Goal: Navigation & Orientation: Understand site structure

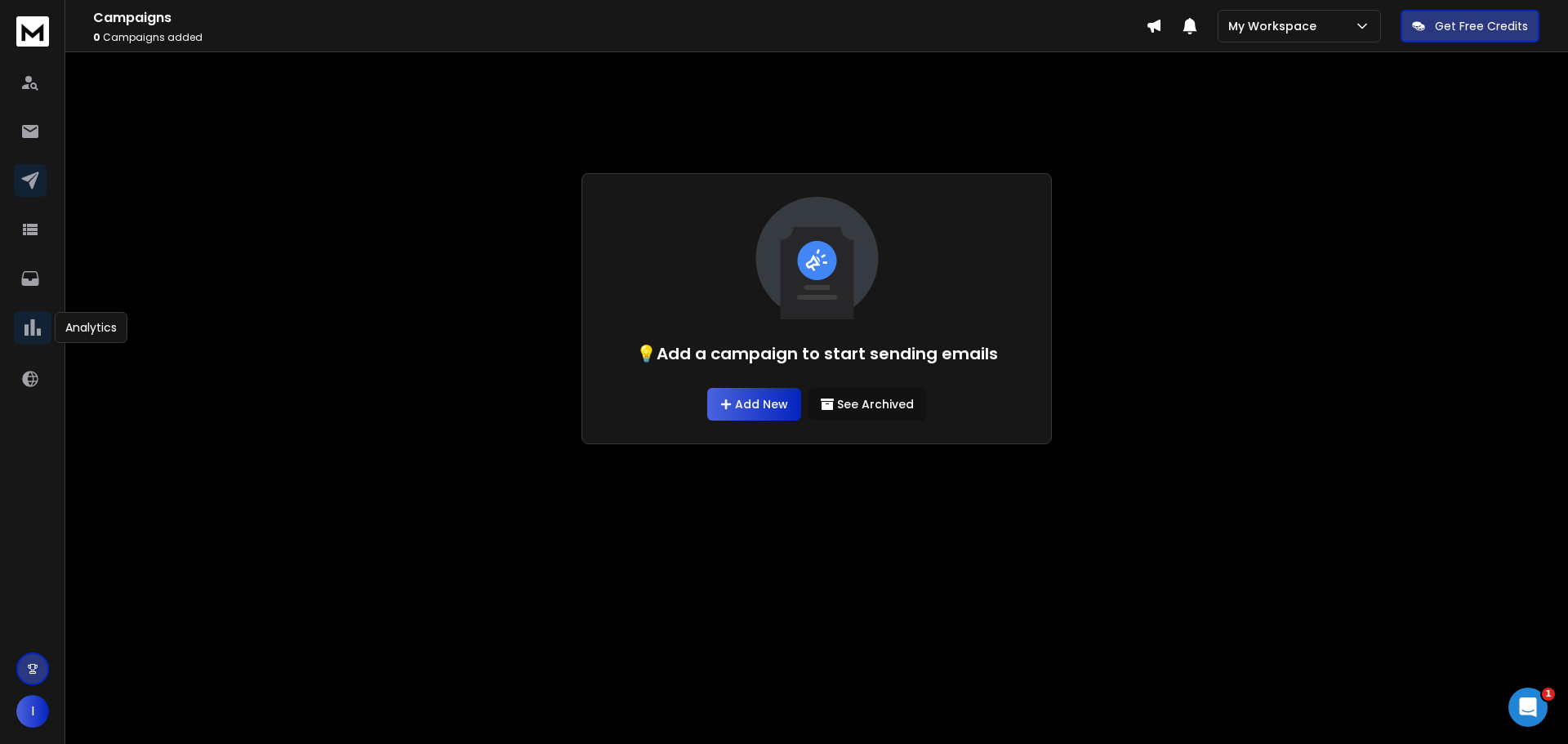
click at [37, 330] on icon at bounding box center [33, 328] width 16 height 16
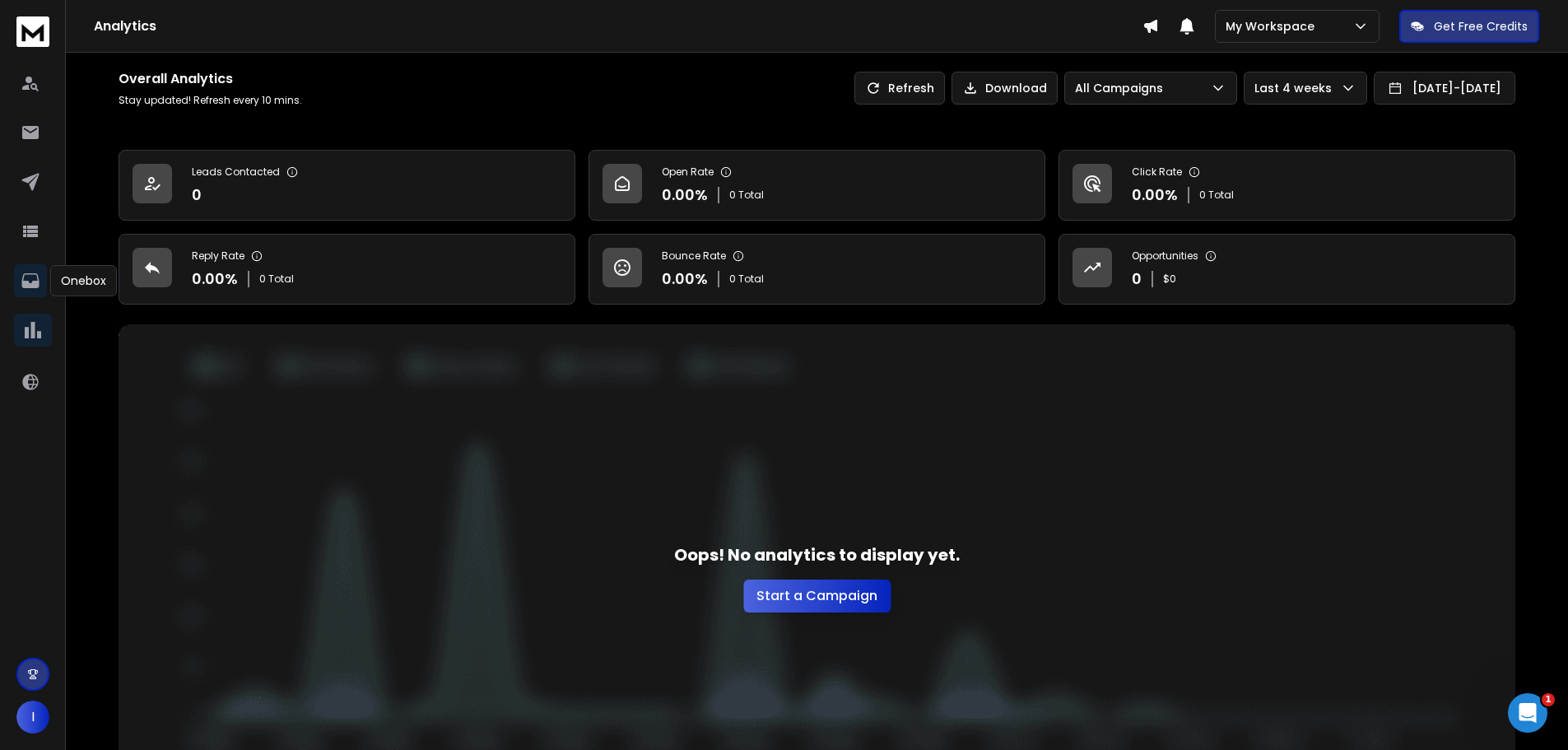
click at [26, 284] on icon at bounding box center [30, 281] width 17 height 15
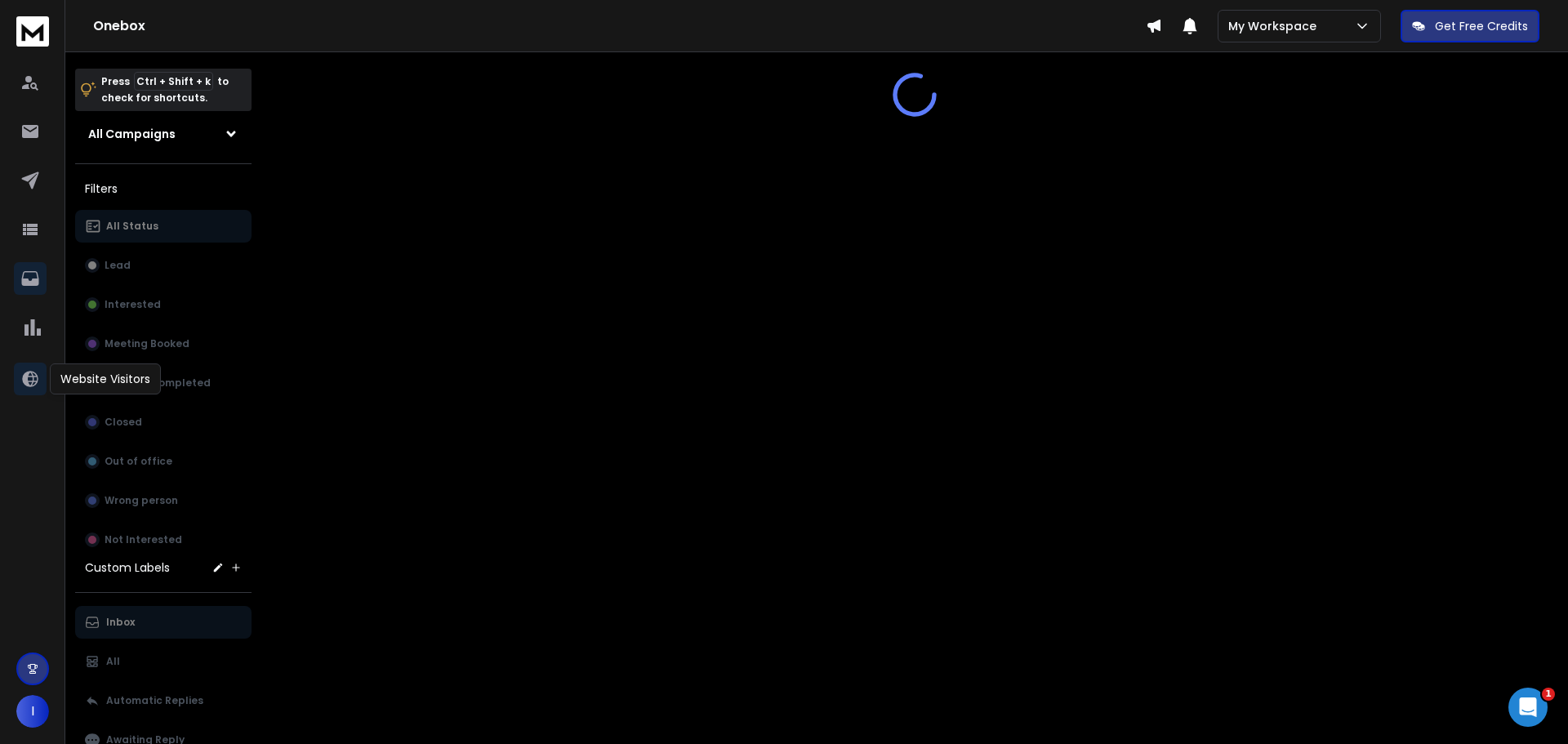
click at [38, 371] on icon at bounding box center [30, 379] width 20 height 20
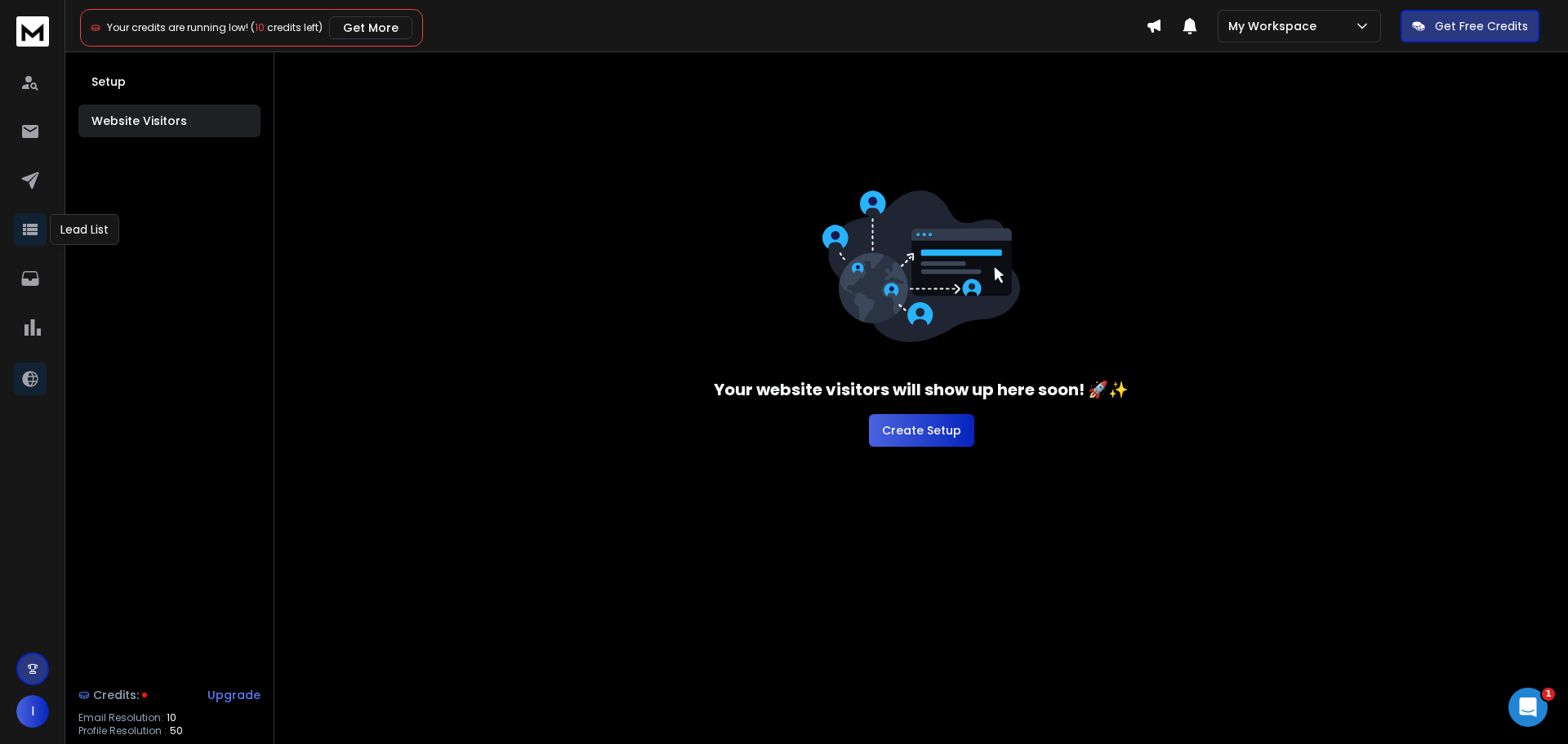
click at [32, 233] on icon at bounding box center [30, 229] width 15 height 12
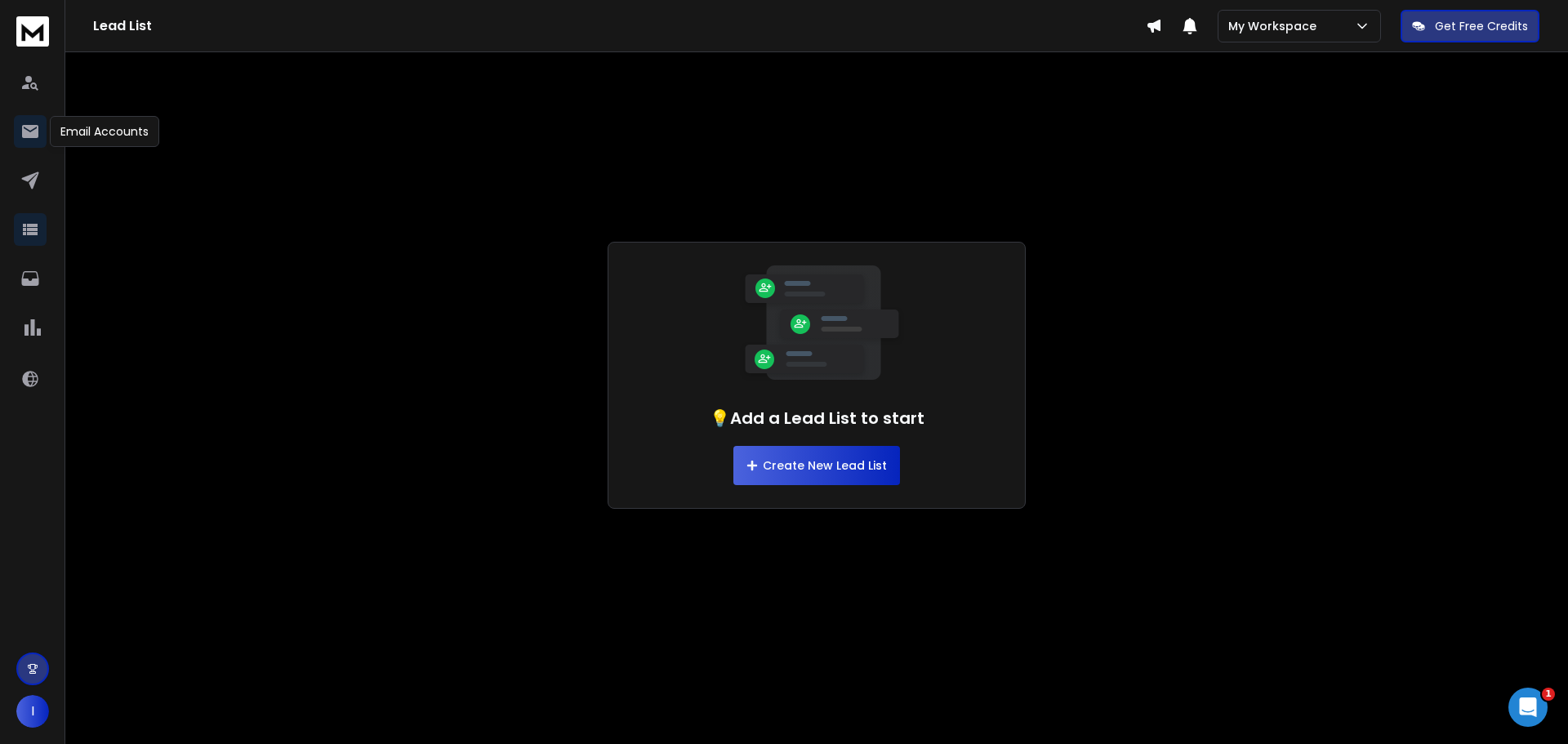
click at [33, 134] on icon at bounding box center [30, 131] width 16 height 13
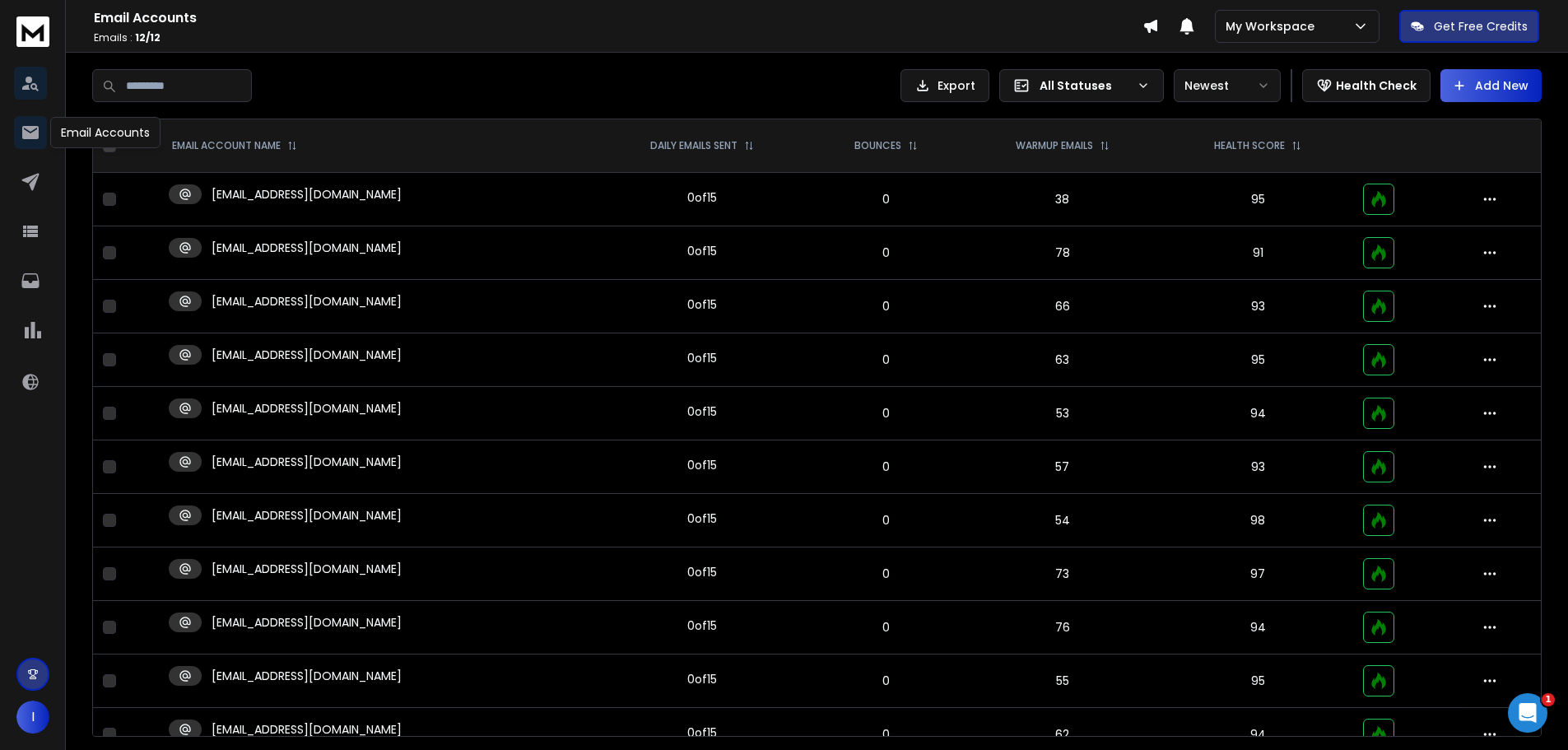
click at [34, 96] on link at bounding box center [30, 83] width 33 height 33
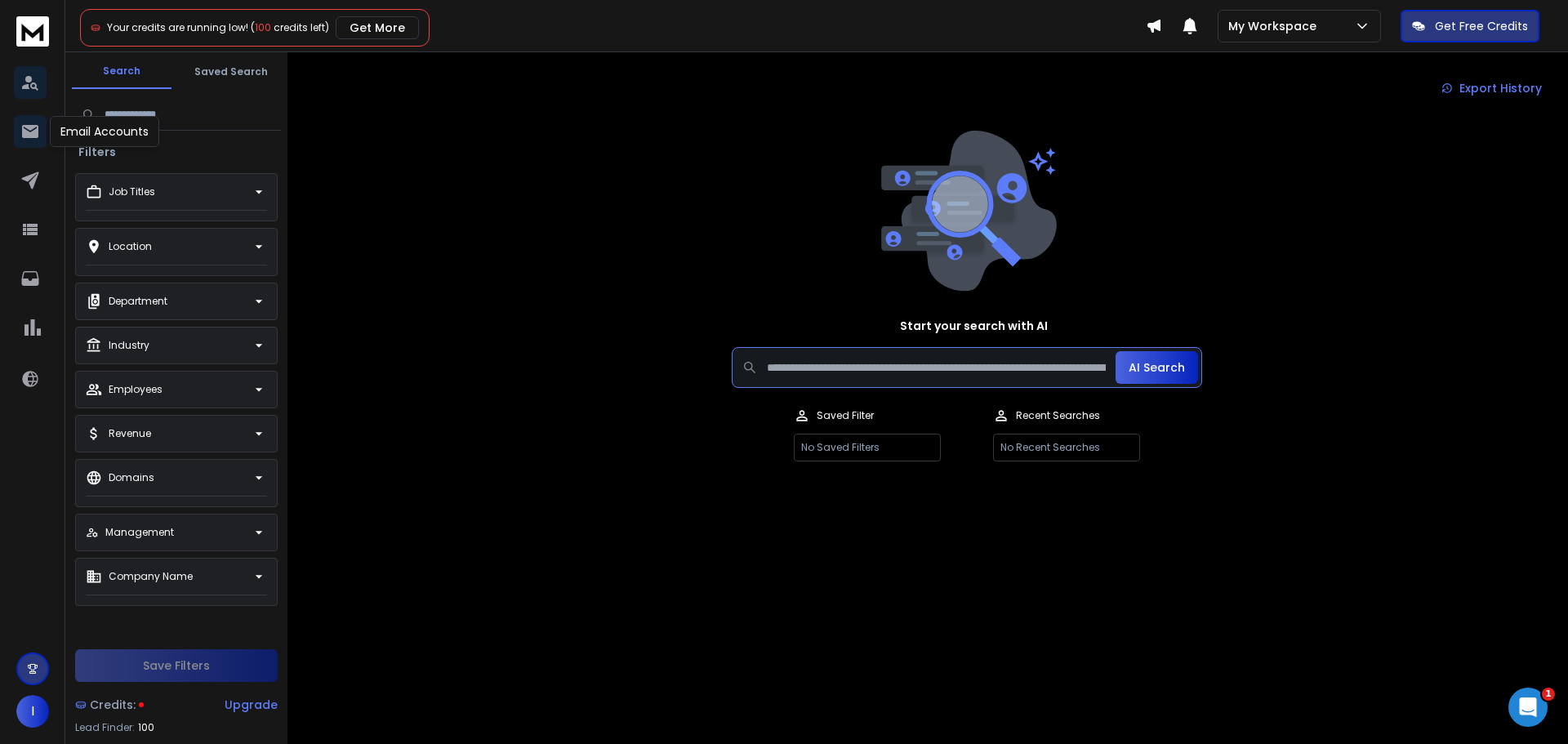
click at [36, 130] on icon at bounding box center [30, 131] width 16 height 13
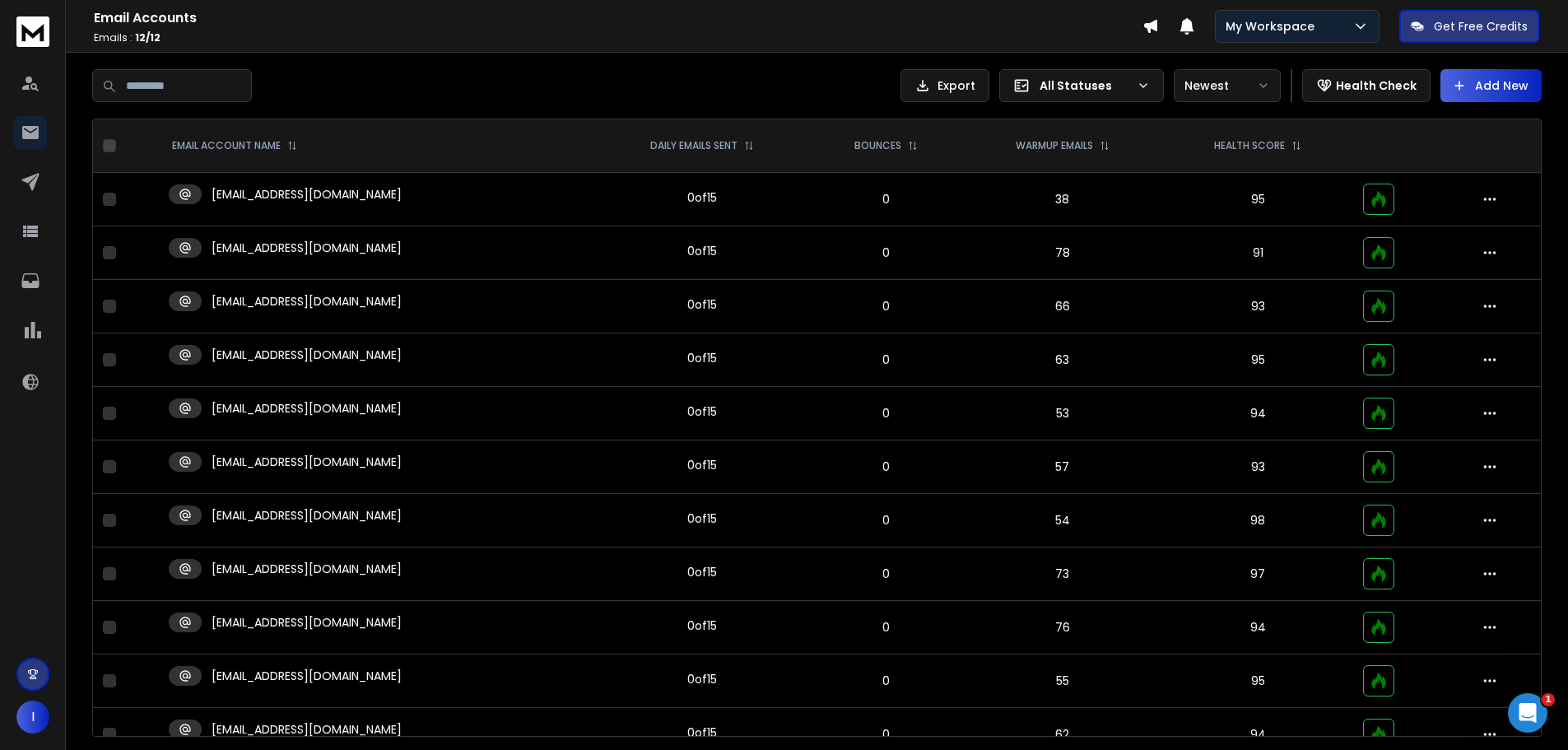
click at [1311, 20] on button "My Workspace" at bounding box center [1297, 26] width 165 height 33
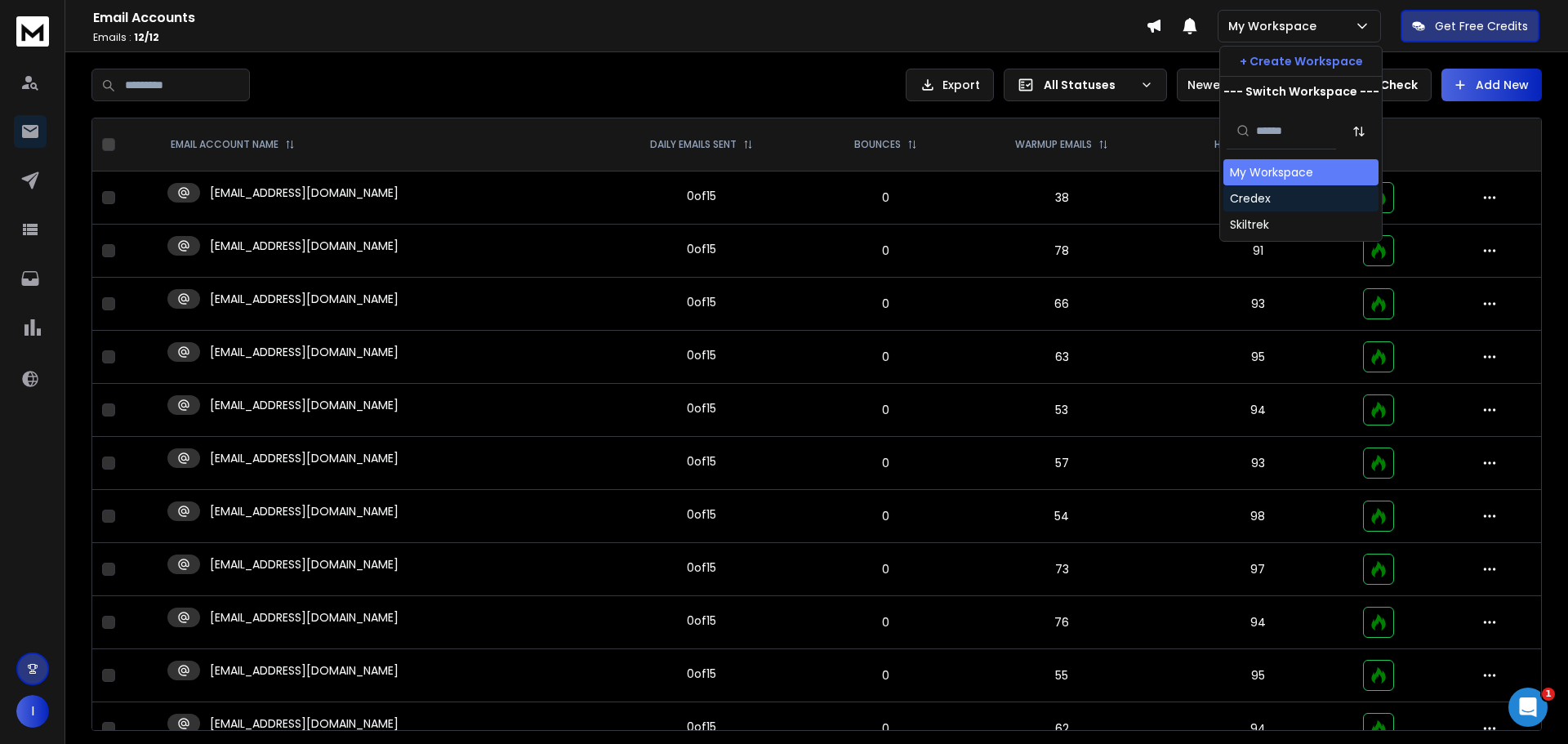
click at [1260, 192] on div "Credex" at bounding box center [1250, 198] width 41 height 16
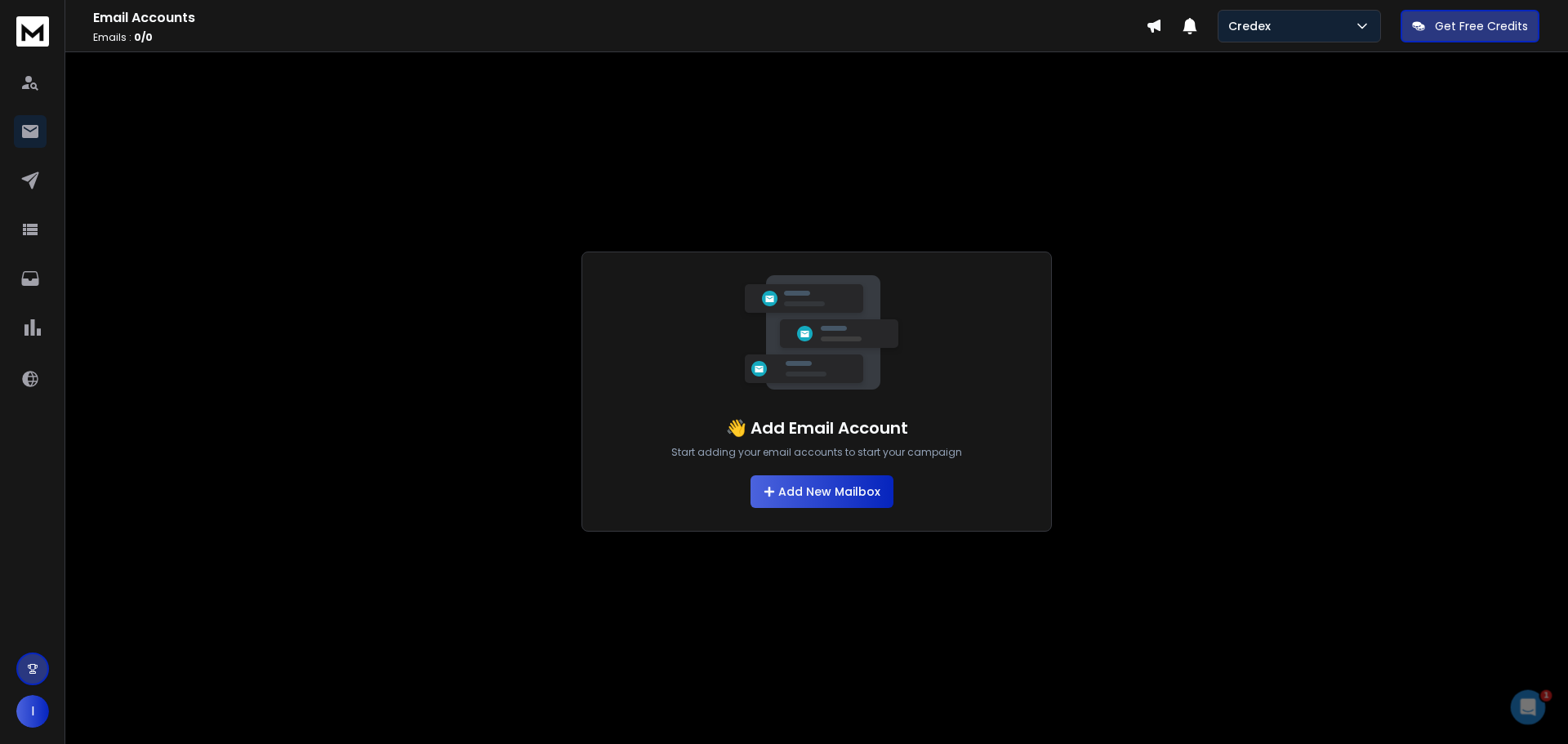
click at [1299, 33] on div "Credex" at bounding box center [1299, 26] width 142 height 16
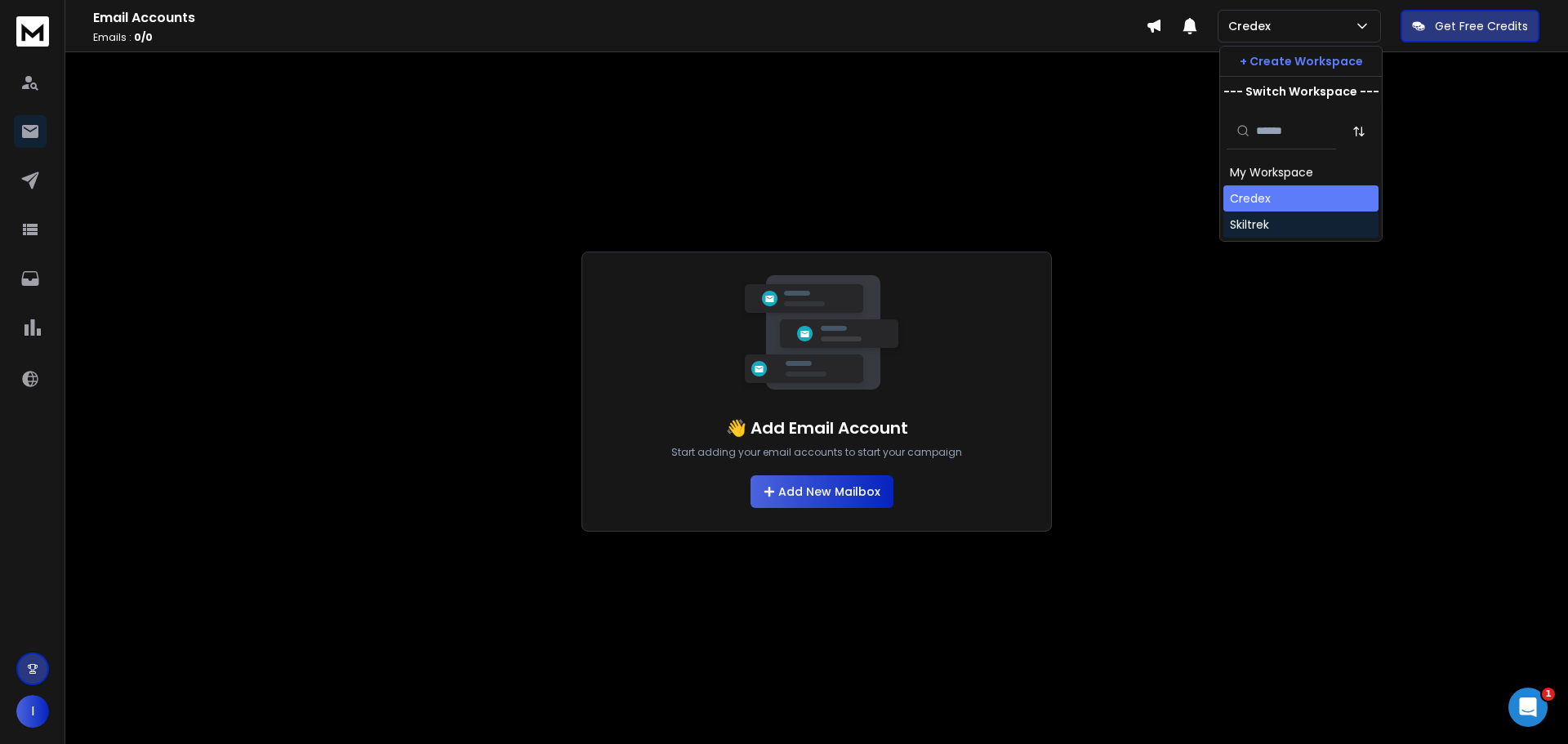
click at [1259, 216] on div "Skiltrek" at bounding box center [1249, 224] width 39 height 16
